Goal: Task Accomplishment & Management: Manage account settings

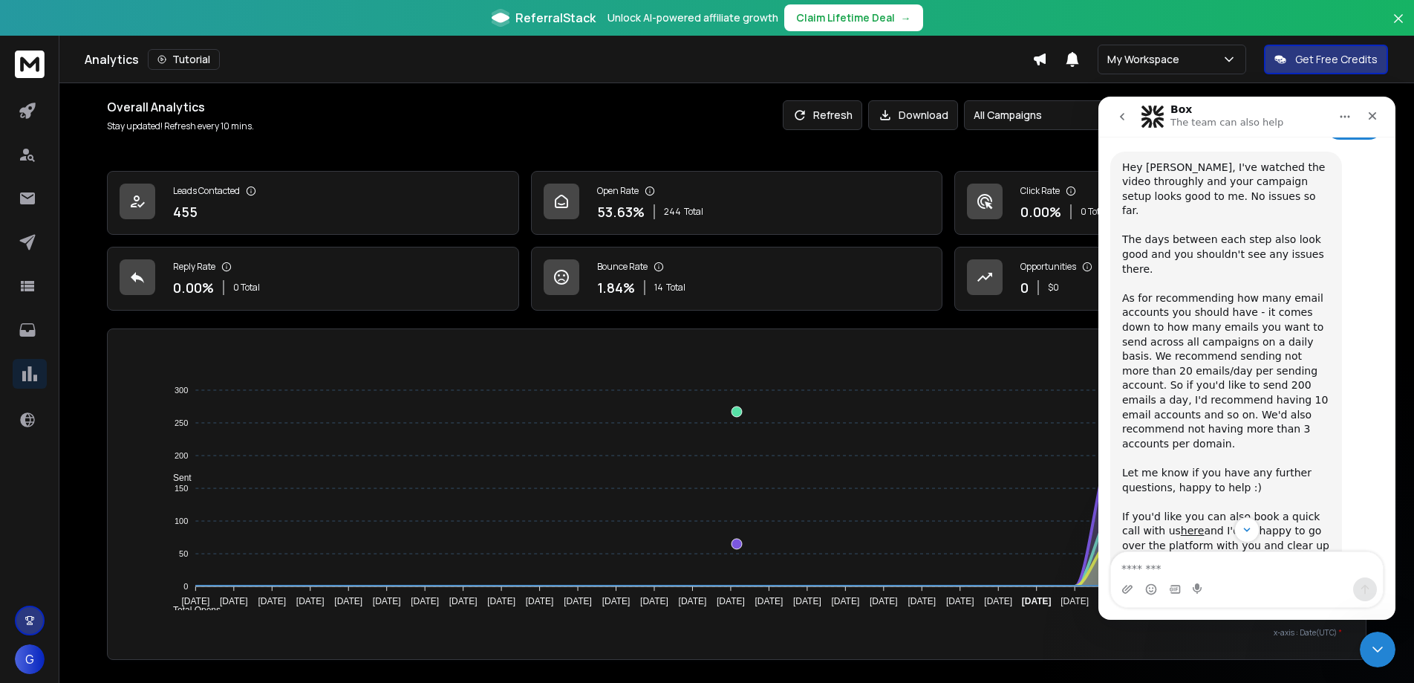
scroll to position [495, 0]
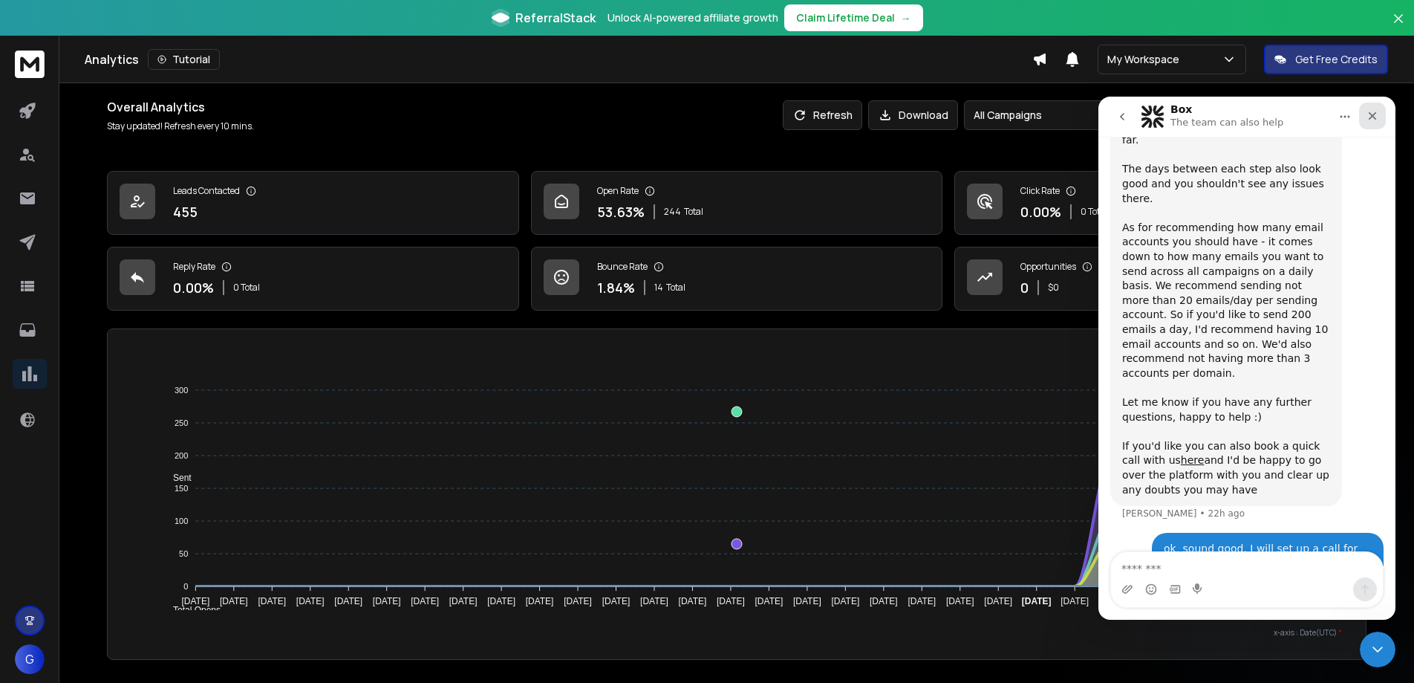
click at [1375, 119] on icon "Close" at bounding box center [1373, 116] width 8 height 8
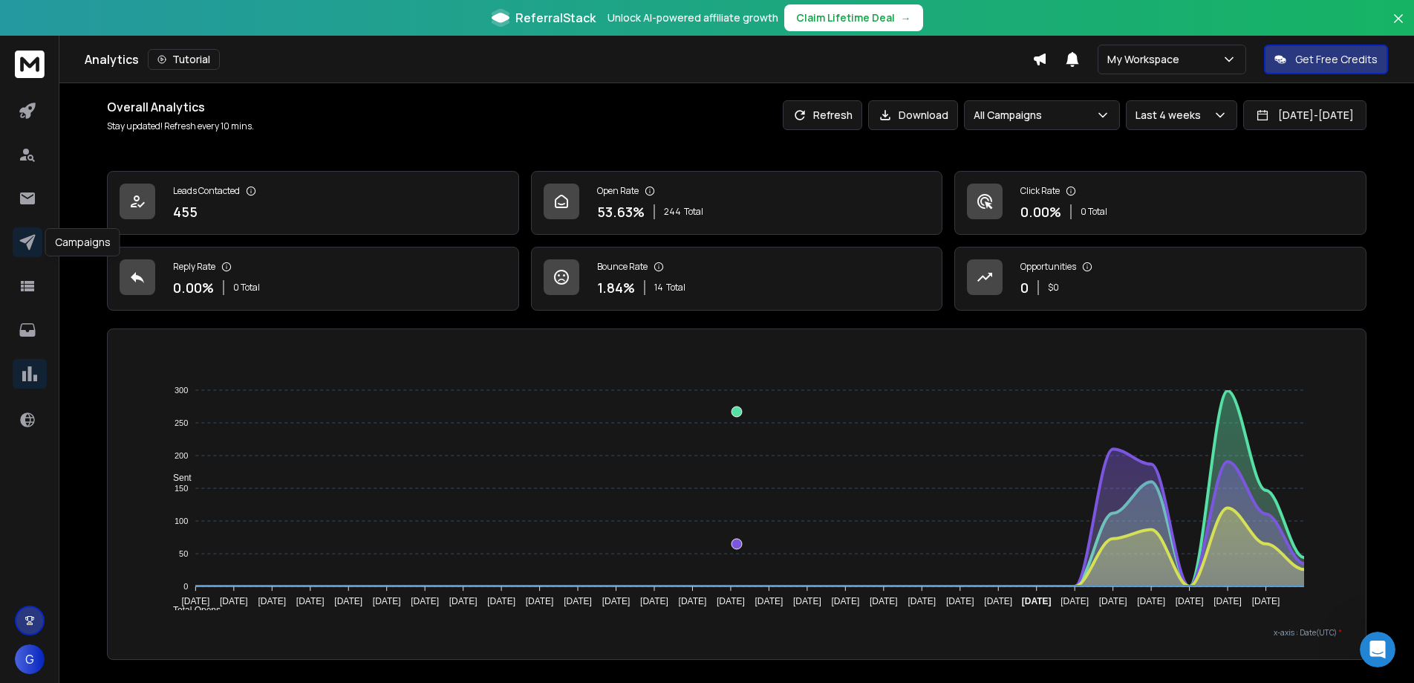
click at [31, 251] on link at bounding box center [28, 242] width 30 height 30
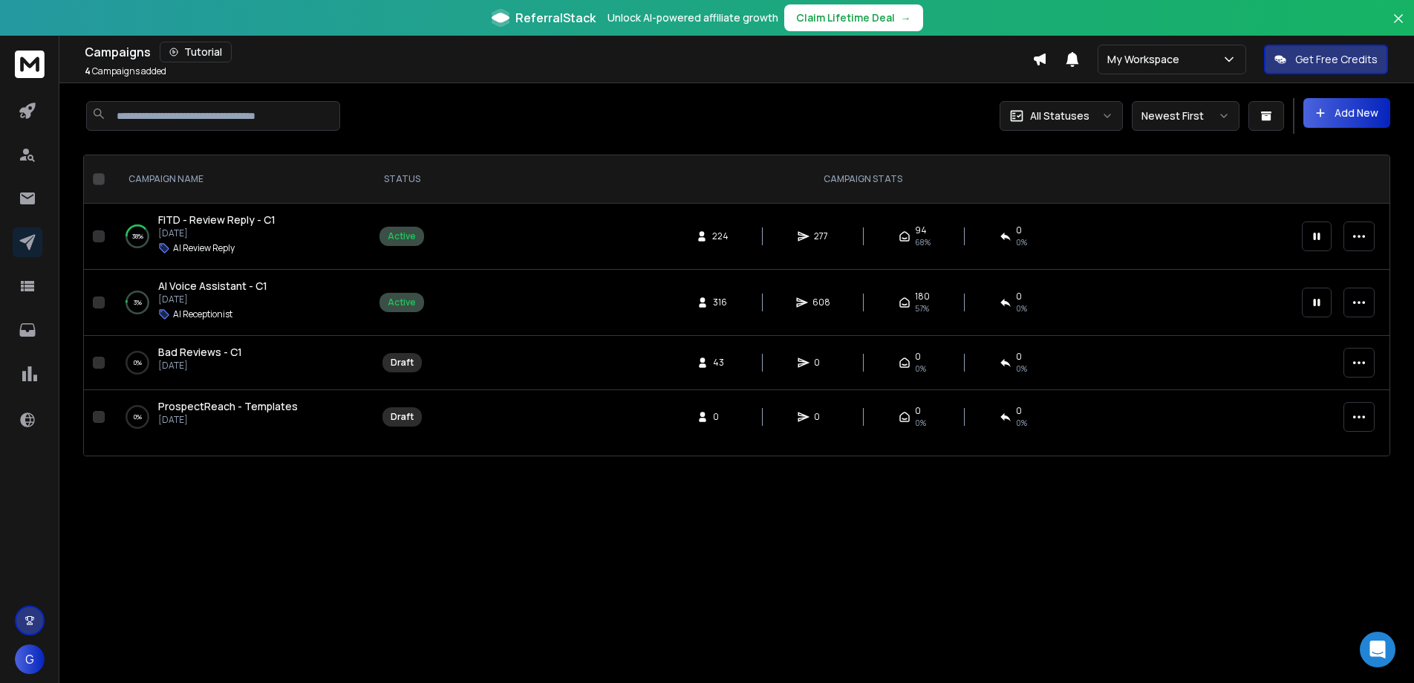
click at [200, 224] on span "FITD - Review Reply - C1" at bounding box center [216, 219] width 117 height 14
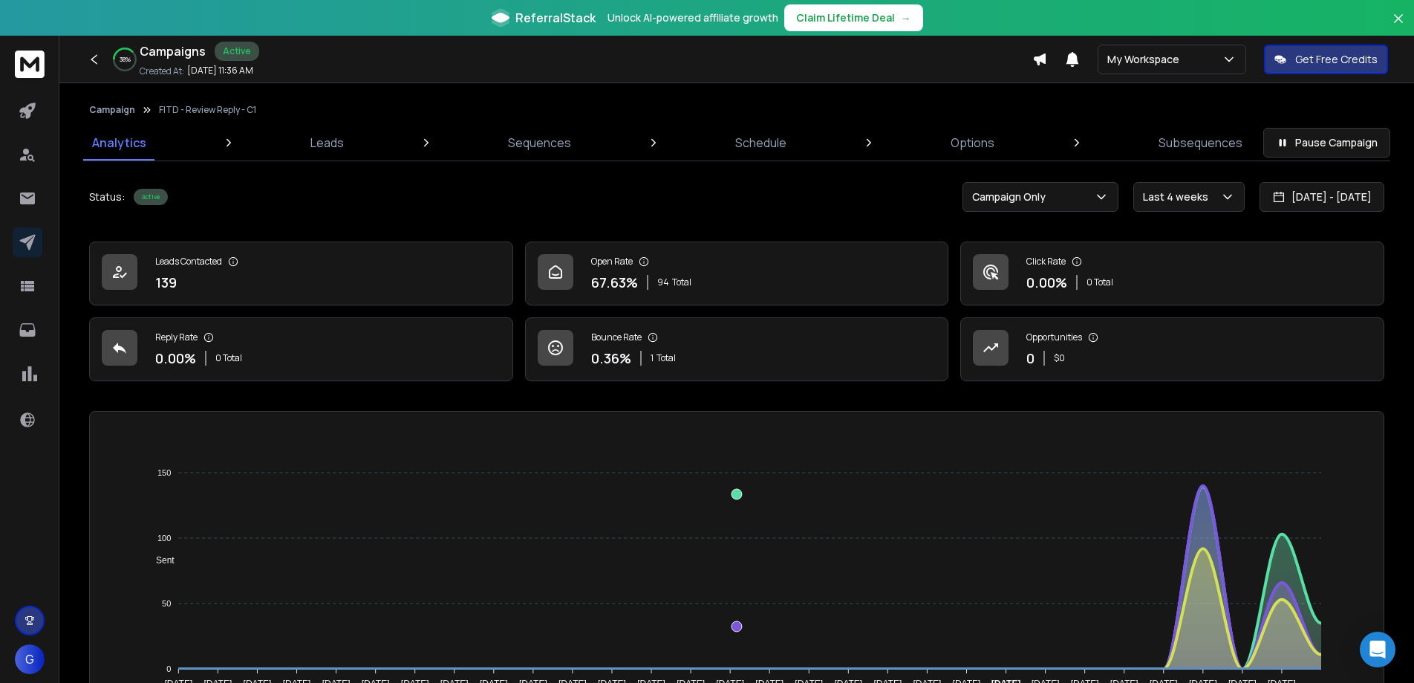
scroll to position [3, 0]
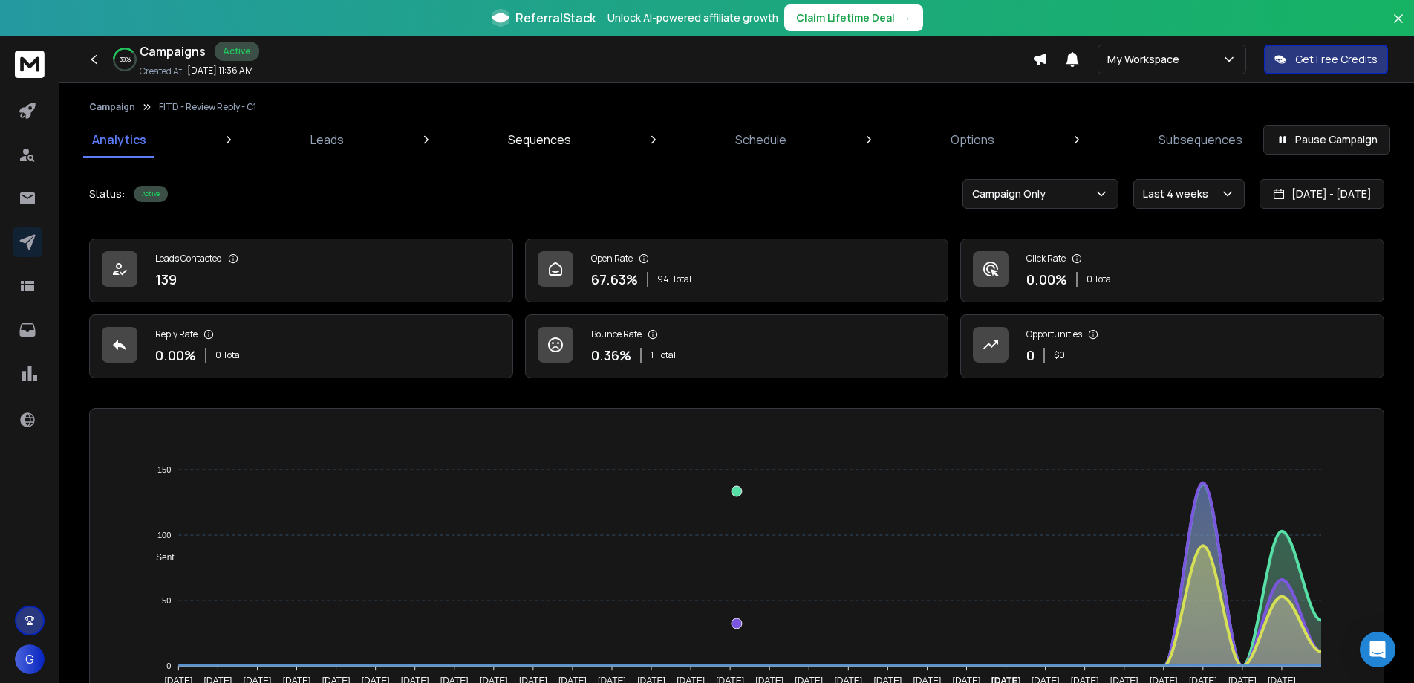
click at [519, 137] on p "Sequences" at bounding box center [539, 140] width 63 height 18
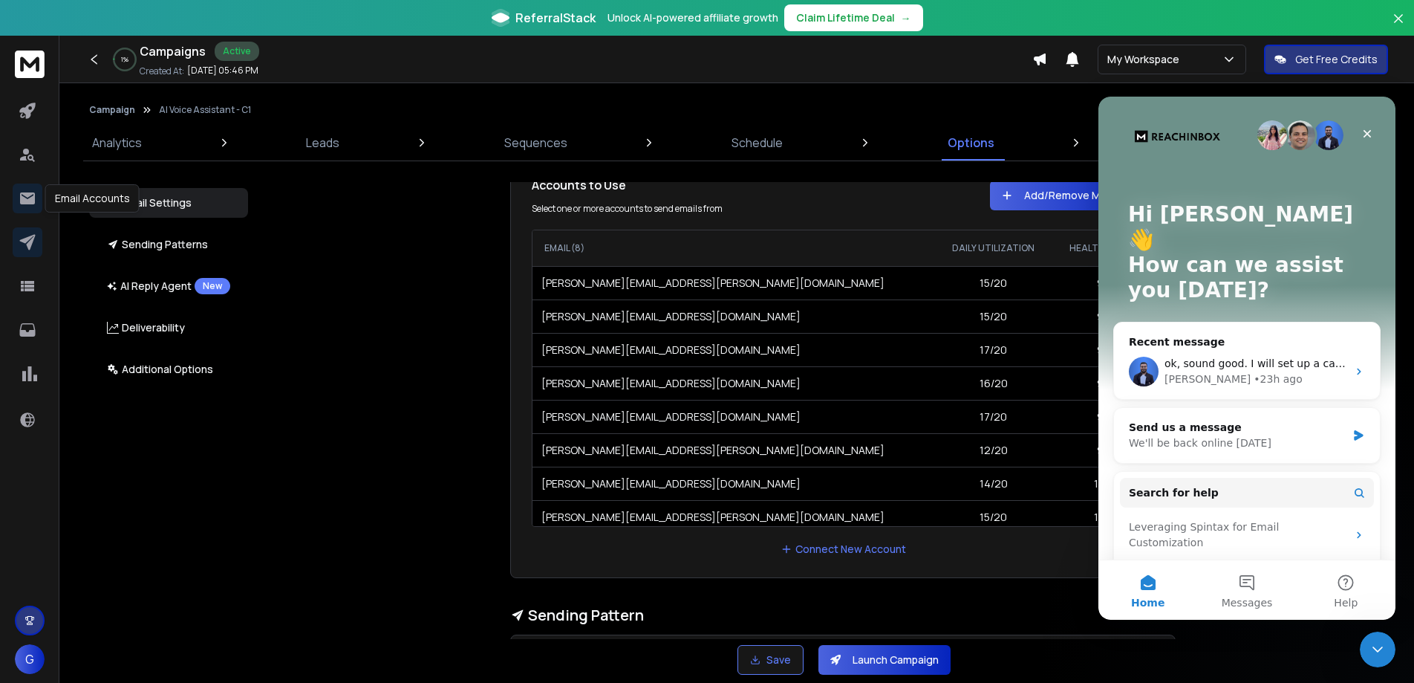
click at [23, 201] on icon at bounding box center [27, 198] width 15 height 12
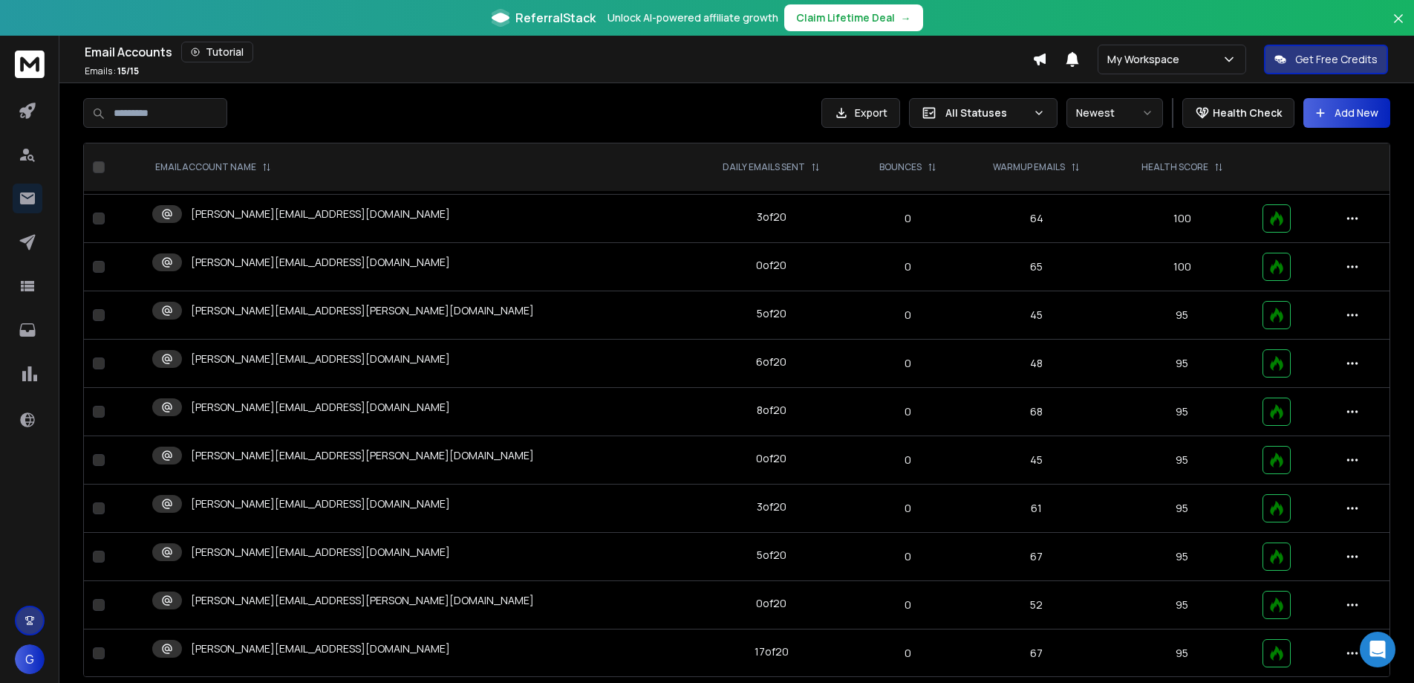
scroll to position [251, 0]
